Goal: Transaction & Acquisition: Subscribe to service/newsletter

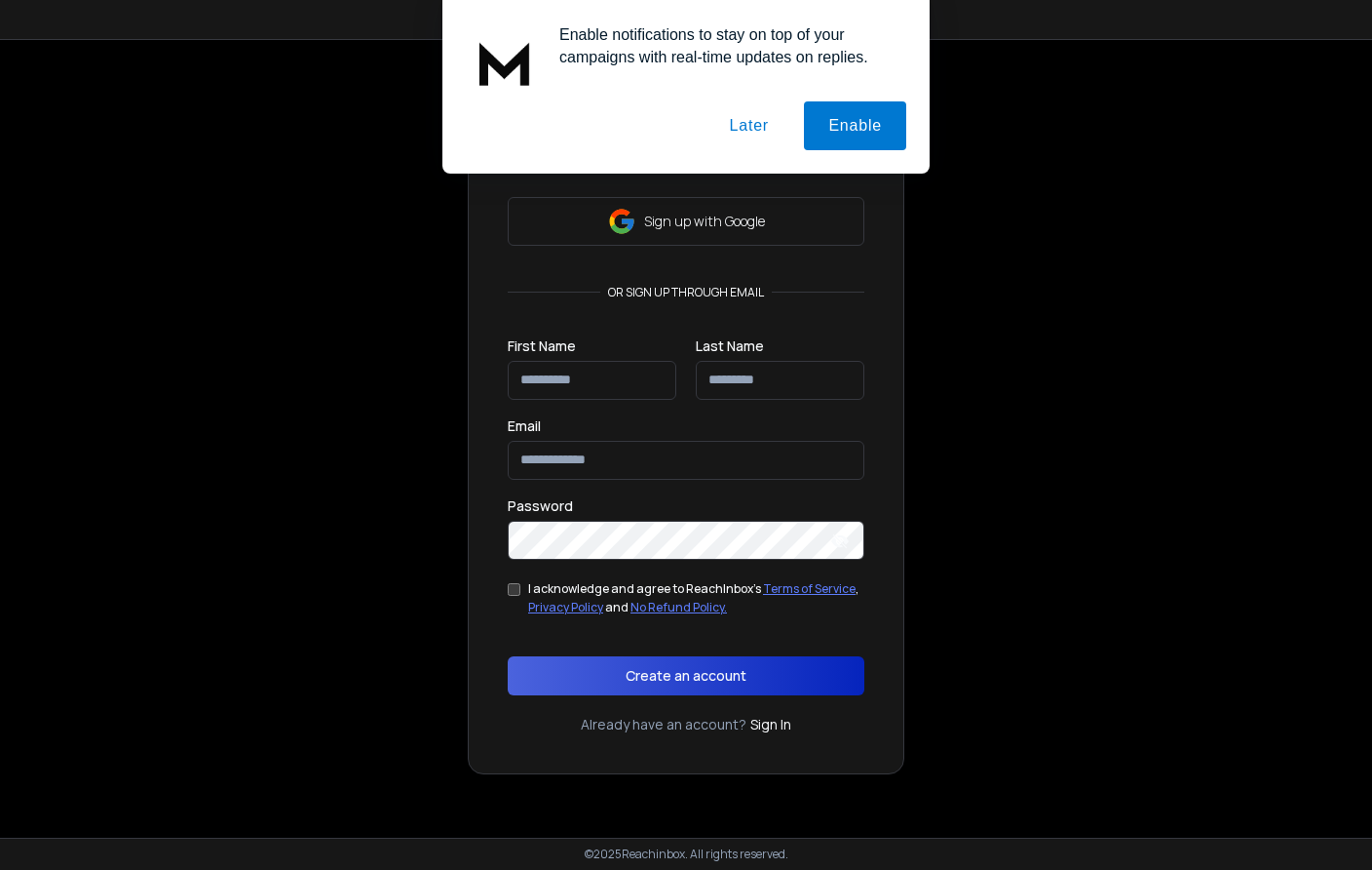
click at [767, 126] on button "Later" at bounding box center [748, 126] width 87 height 49
